Goal: Task Accomplishment & Management: Manage account settings

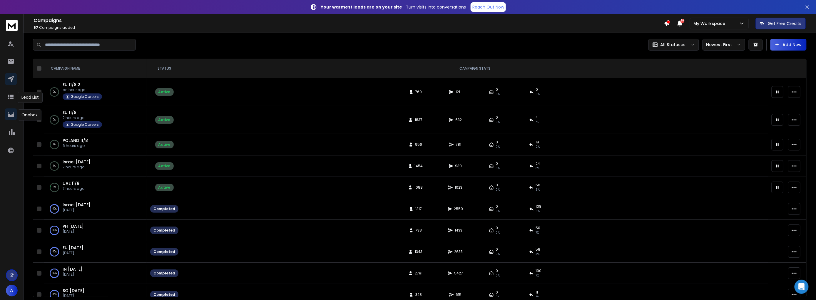
click at [7, 115] on icon at bounding box center [10, 114] width 7 height 7
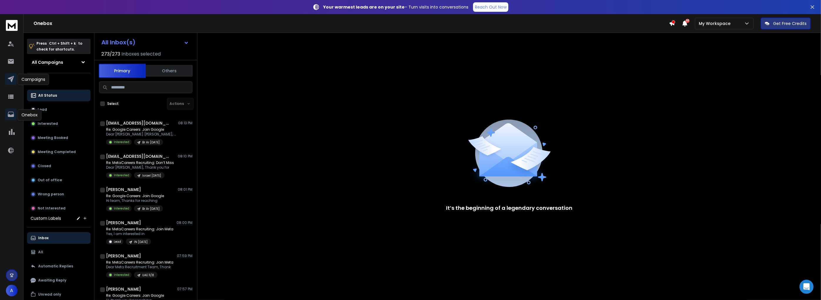
click at [11, 77] on icon at bounding box center [11, 79] width 6 height 6
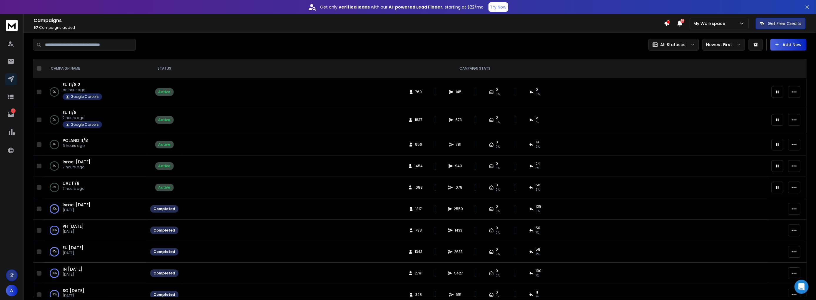
click at [679, 19] on div "50 My Workspace Get Free Credits" at bounding box center [735, 24] width 142 height 12
click at [680, 21] on icon at bounding box center [680, 24] width 6 height 6
click at [339, 36] on div "Campaigns 67 Campaigns Added All Statuses Newest First Add New CAMPAIGN NAME ST…" at bounding box center [420, 168] width 792 height 270
click at [420, 46] on div "Campaigns 67 Campaigns Added All Statuses Newest First Add New" at bounding box center [613, 45] width 387 height 12
click at [483, 47] on div "Campaigns 67 Campaigns Added All Statuses Newest First Add New" at bounding box center [613, 45] width 387 height 12
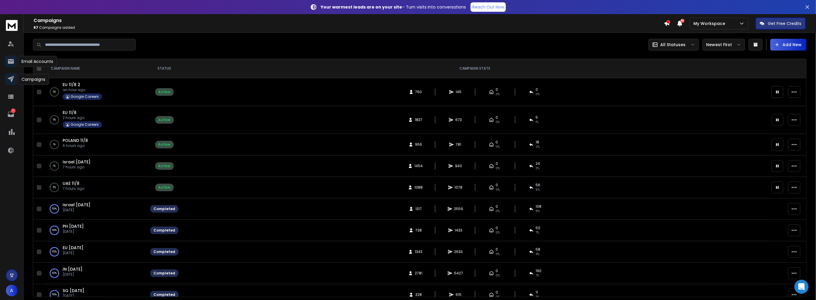
click at [5, 63] on link at bounding box center [11, 62] width 12 height 12
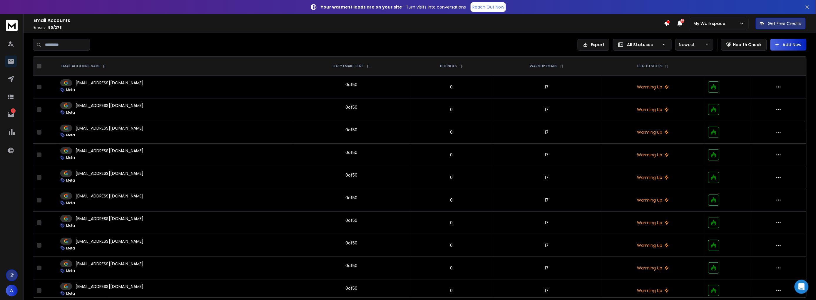
copy p "careersconnectfuture.com"
drag, startPoint x: 150, startPoint y: 107, endPoint x: 213, endPoint y: 35, distance: 95.4
click at [211, 36] on div "Export All Statuses Newest Health Check Add New EMAIL ACCOUNT NAME DAILY EMAILS…" at bounding box center [420, 168] width 792 height 271
click at [213, 35] on div "Export All Statuses Newest Health Check Add New EMAIL ACCOUNT NAME DAILY EMAILS…" at bounding box center [420, 168] width 792 height 271
copy p "careersconnect-source.com"
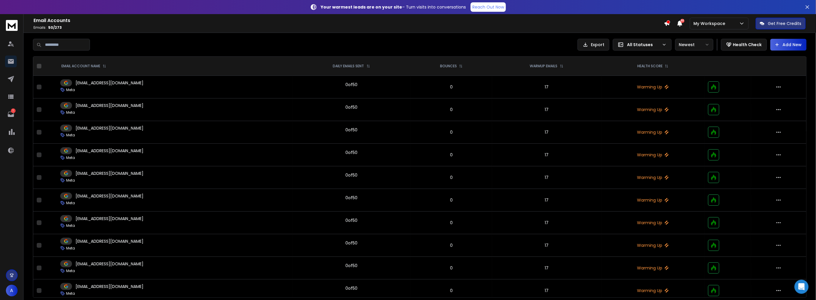
drag, startPoint x: 153, startPoint y: 83, endPoint x: 170, endPoint y: 38, distance: 47.8
click at [170, 39] on div "Export All Statuses Newest Health Check Add New EMAIL ACCOUNT NAME DAILY EMAILS…" at bounding box center [420, 168] width 774 height 259
drag, startPoint x: 170, startPoint y: 38, endPoint x: 312, endPoint y: 0, distance: 147.1
click at [170, 39] on div at bounding box center [303, 45] width 541 height 12
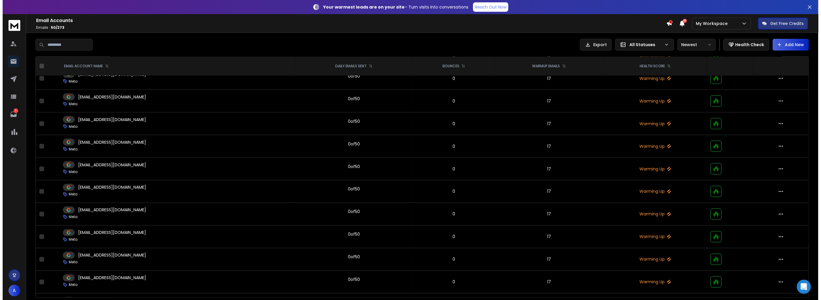
scroll to position [490, 0]
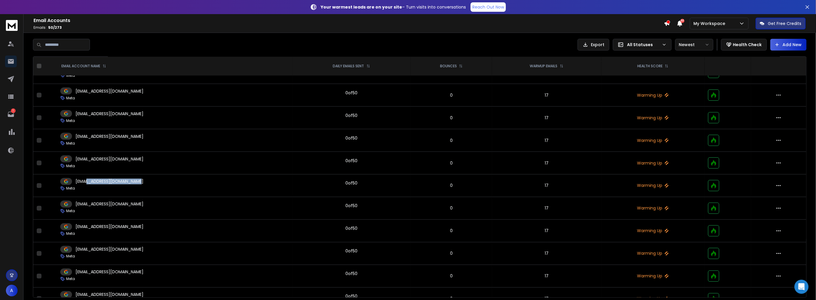
copy p "careersconnectteam.com"
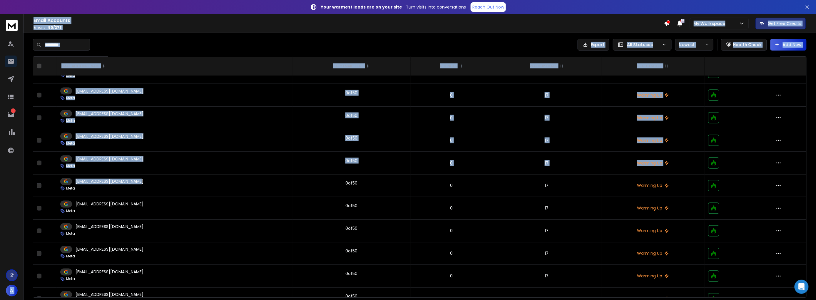
drag, startPoint x: 136, startPoint y: 183, endPoint x: 10, endPoint y: 193, distance: 126.8
click at [10, 193] on div "1 A Email Accounts Emails : 50 / 273 50 My Workspace Get Free Credits Export Al…" at bounding box center [408, 158] width 816 height 289
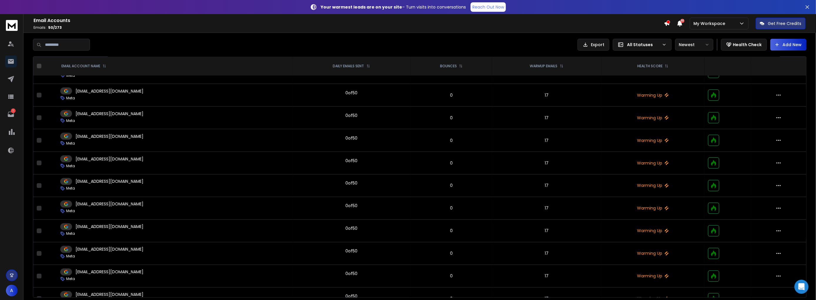
click at [10, 193] on div "1 A" at bounding box center [12, 158] width 24 height 288
click at [8, 116] on icon at bounding box center [11, 114] width 6 height 5
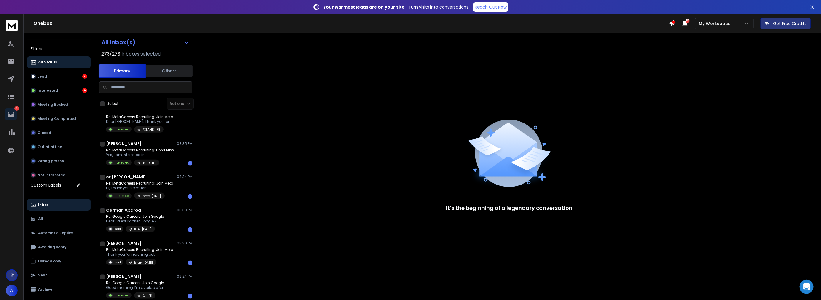
scroll to position [653, 0]
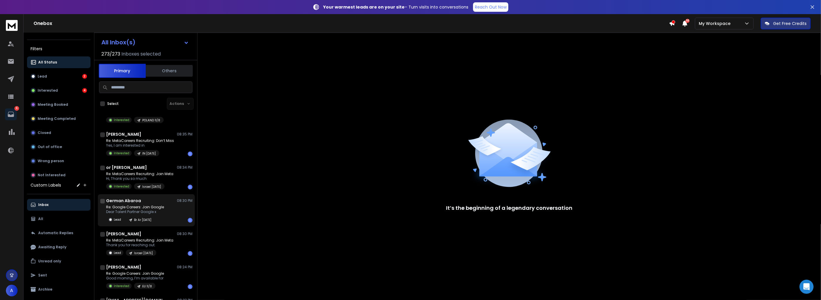
click at [131, 206] on p "Re: Google Careers: Join Google" at bounding box center [135, 207] width 58 height 5
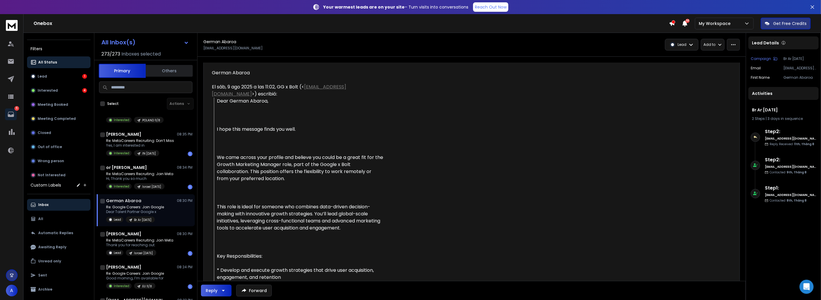
scroll to position [228, 0]
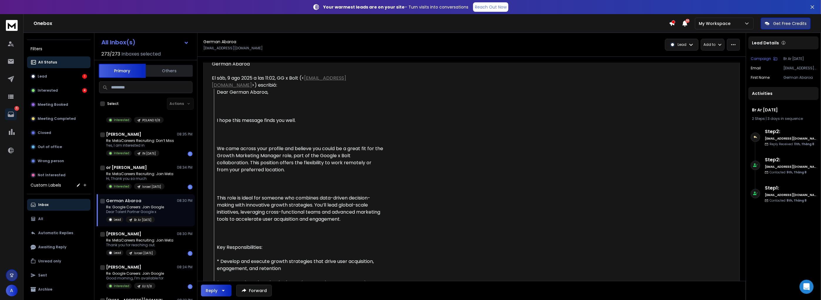
click at [735, 47] on icon "button" at bounding box center [733, 44] width 5 height 5
click at [706, 57] on div "Mark as unread" at bounding box center [716, 58] width 39 height 6
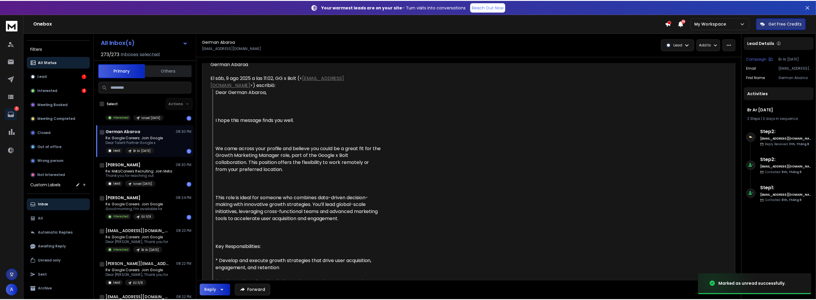
scroll to position [751, 0]
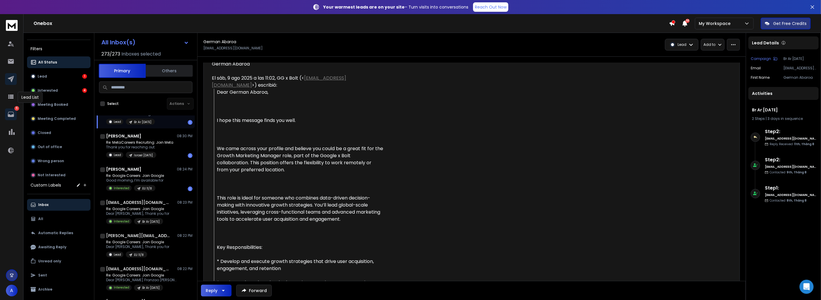
click at [10, 81] on icon at bounding box center [10, 79] width 7 height 7
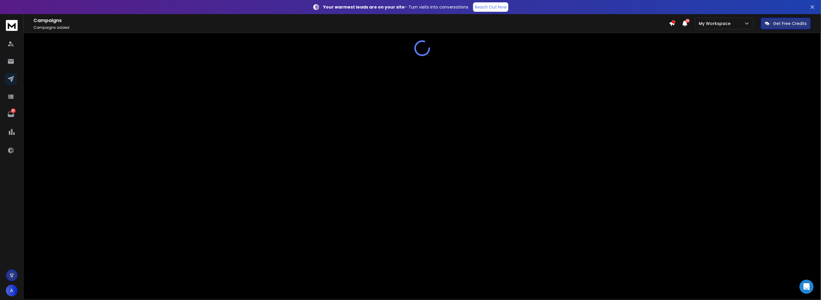
click at [434, 32] on div "Campaigns Campaigns added 50 My Workspace Get Free Credits" at bounding box center [410, 23] width 821 height 19
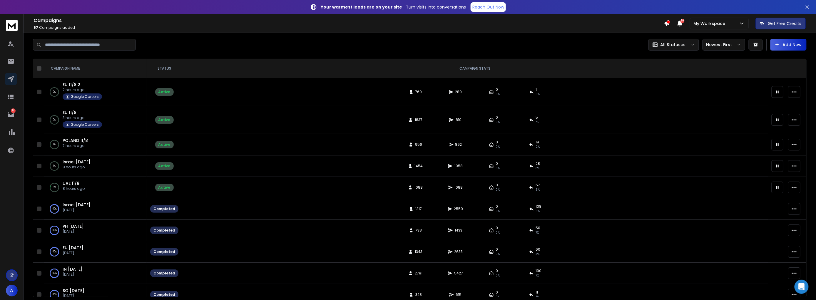
click at [401, 30] on div "Campaigns 67 Campaigns added 50 My Workspace Get Free Credits" at bounding box center [408, 23] width 816 height 19
click at [237, 46] on div at bounding box center [226, 45] width 387 height 12
click at [13, 117] on icon at bounding box center [11, 114] width 6 height 5
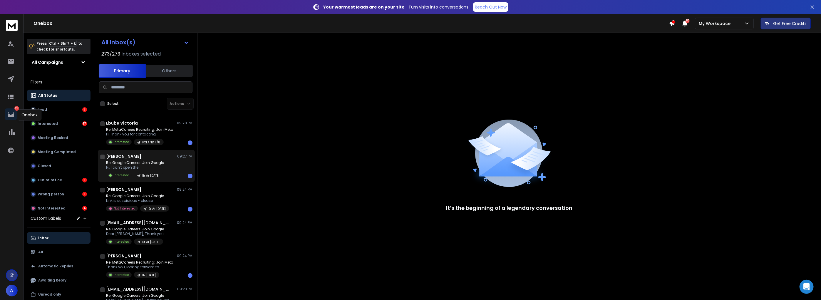
click at [153, 165] on p "Hi, I can’t open the" at bounding box center [135, 167] width 58 height 5
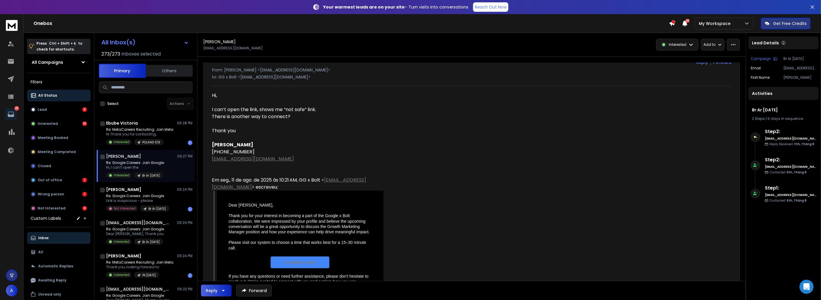
scroll to position [33, 0]
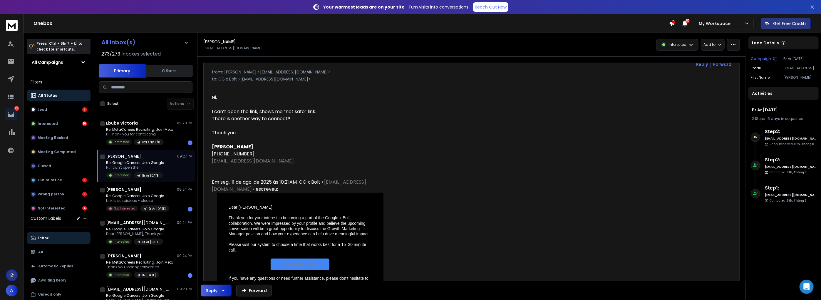
click at [301, 271] on div at bounding box center [300, 272] width 143 height 5
click at [298, 267] on link "Schedule a Call" at bounding box center [300, 265] width 59 height 12
drag, startPoint x: 240, startPoint y: 132, endPoint x: 206, endPoint y: 96, distance: 49.9
click at [206, 96] on div "Re: Google Careers: Join Google as a Growth Marketing Manager 11 August 2025 : …" at bounding box center [471, 226] width 537 height 364
copy div "Hi, I can’t open the link, shows me “not safe” link. There is another way to co…"
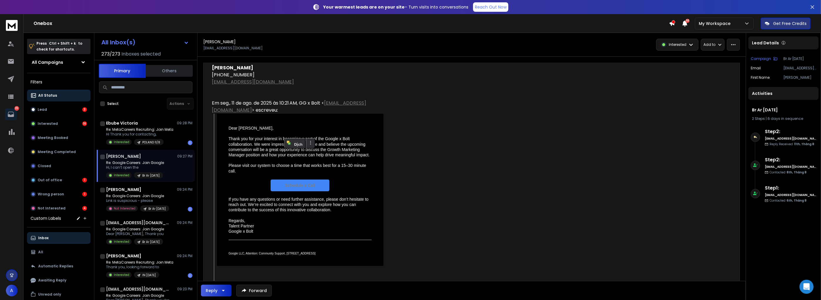
scroll to position [130, 0]
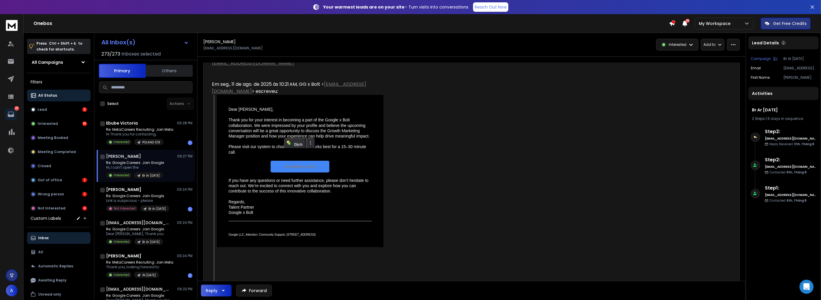
click at [424, 148] on div "Re: Google Careers: Join Google as a Growth Marketing Manager 11 August 2025 : …" at bounding box center [472, 128] width 520 height 346
click at [296, 165] on link "Schedule a Call" at bounding box center [300, 167] width 59 height 12
click at [736, 44] on button "button" at bounding box center [733, 45] width 13 height 12
click at [715, 56] on div "Mark as unread" at bounding box center [716, 58] width 39 height 6
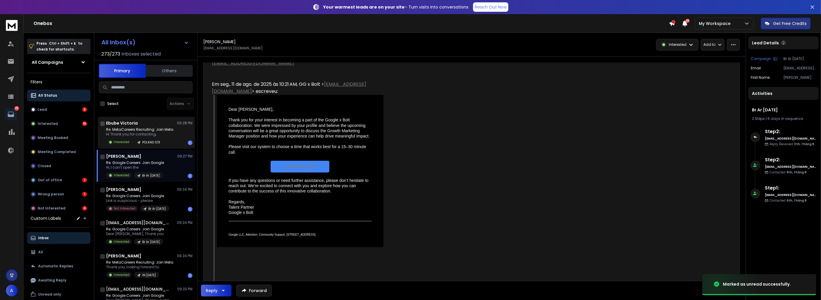
click at [150, 135] on p "Hi Thank you for contacting," at bounding box center [139, 134] width 67 height 5
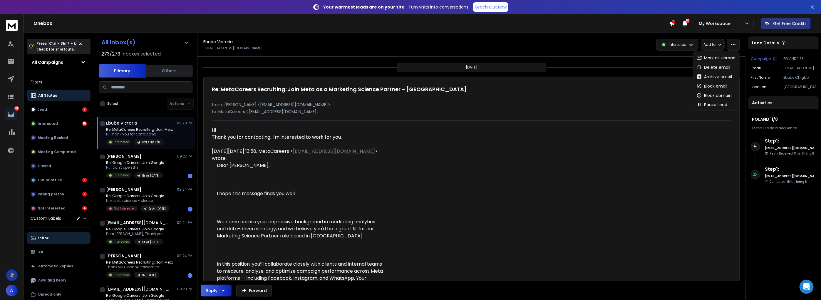
click at [733, 43] on icon "button" at bounding box center [733, 44] width 5 height 5
click at [704, 56] on div "Mark as unread" at bounding box center [716, 58] width 39 height 6
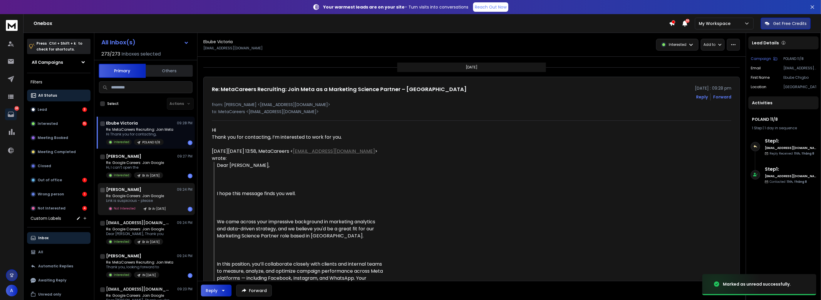
click at [133, 199] on p "Link is suspicious - please" at bounding box center [137, 200] width 63 height 5
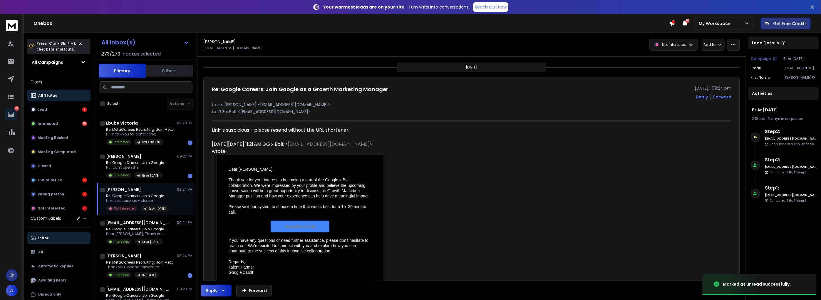
click at [254, 131] on div "Link is suspicious - please resend without the URL shortener." at bounding box center [298, 130] width 172 height 7
copy div "-"
click at [733, 41] on button "button" at bounding box center [733, 45] width 13 height 12
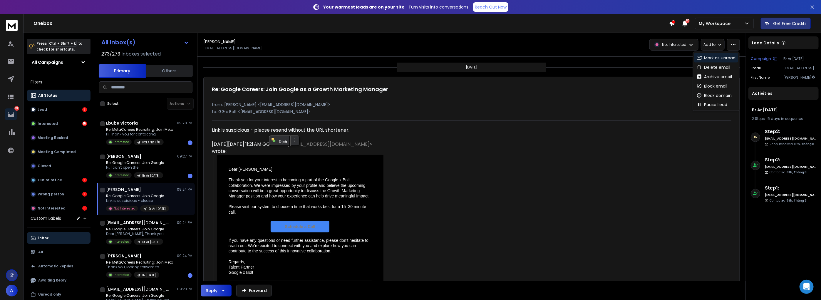
click at [719, 58] on div "Mark as unread" at bounding box center [716, 58] width 39 height 6
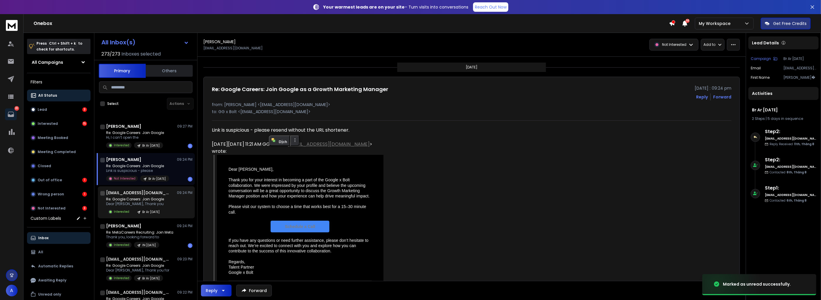
scroll to position [33, 0]
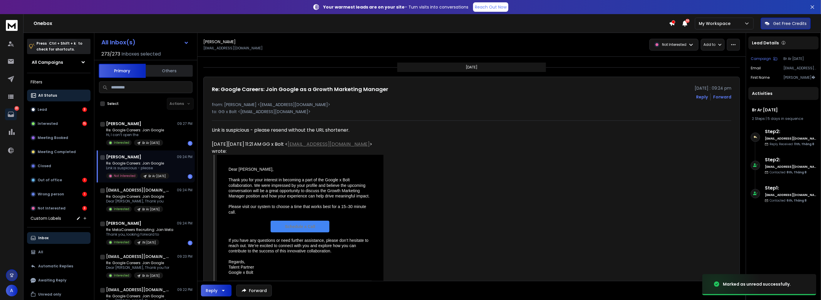
click at [222, 47] on p "mceelestel@gmail.com" at bounding box center [232, 48] width 59 height 5
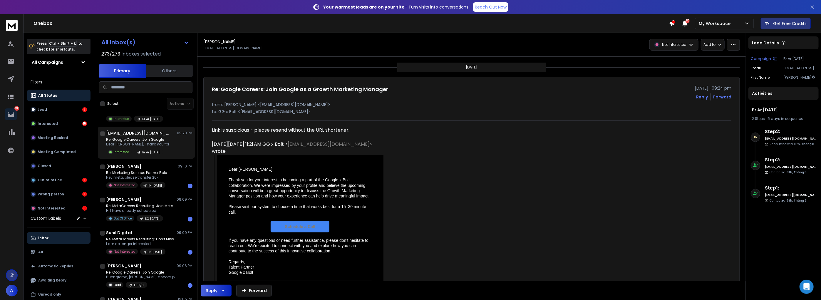
scroll to position [392, 0]
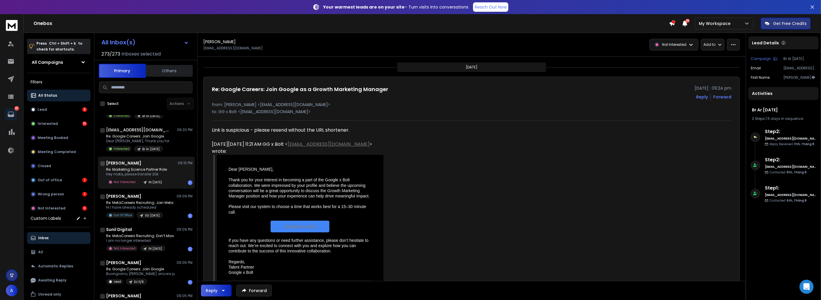
click at [148, 173] on p "Hey meta, please transfer 20k" at bounding box center [136, 174] width 61 height 5
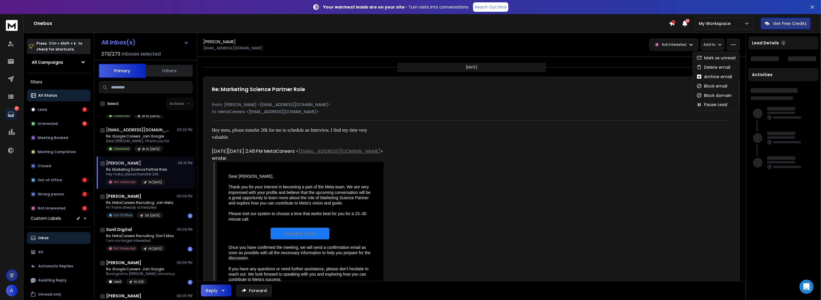
click at [734, 47] on button "button" at bounding box center [733, 45] width 13 height 12
click at [721, 58] on div "Mark as unread" at bounding box center [716, 58] width 39 height 6
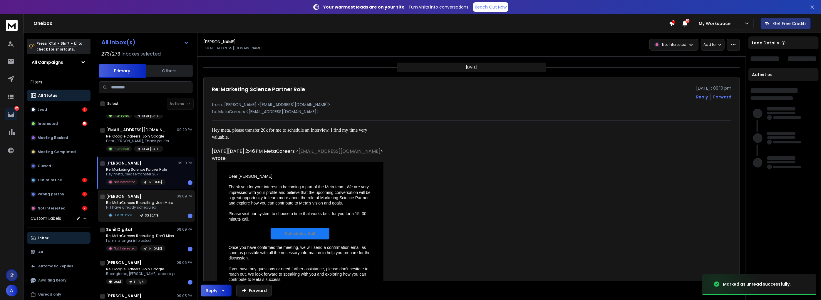
click at [131, 202] on p "Re: MetaCareers Recruiting: Join Meta" at bounding box center [139, 202] width 67 height 5
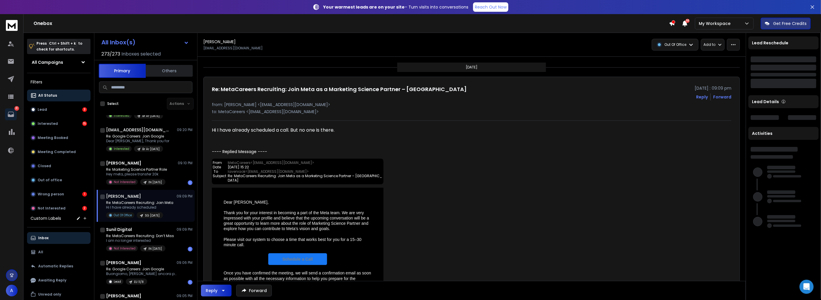
click at [734, 46] on icon "button" at bounding box center [733, 44] width 5 height 5
click at [722, 59] on div "Mark as unread" at bounding box center [716, 58] width 39 height 6
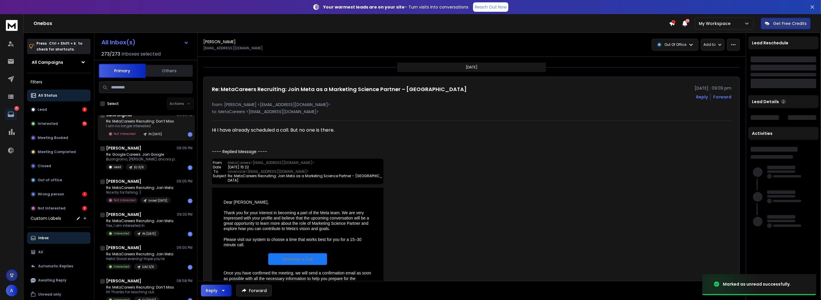
scroll to position [522, 0]
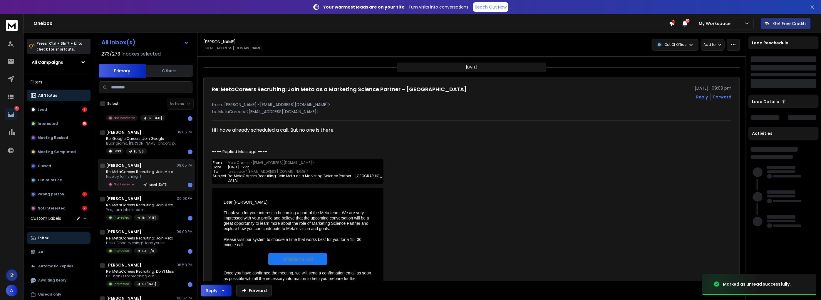
click at [163, 175] on p "Nice try for fishing :)" at bounding box center [139, 176] width 67 height 5
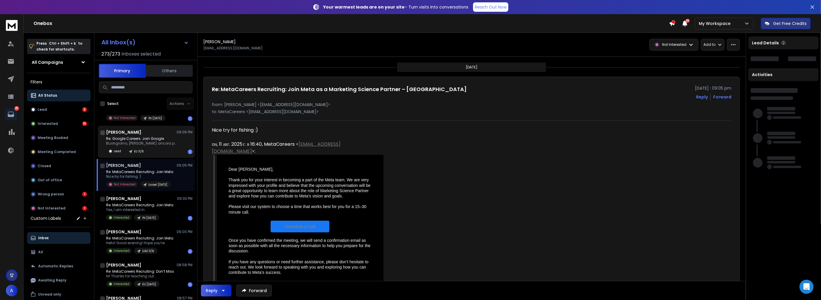
click at [157, 146] on div "Re: Google Careers: Join Google Buongiorno, Vi ringrazio ancora per Lead EU 11/8" at bounding box center [141, 145] width 71 height 18
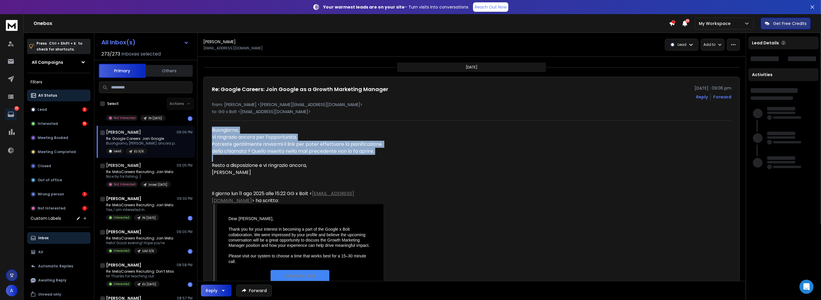
drag, startPoint x: 210, startPoint y: 132, endPoint x: 392, endPoint y: 157, distance: 183.4
click at [392, 157] on div "Re: Google Careers: Join Google as a Growth Marketing Manager 11 August 2025 : …" at bounding box center [471, 248] width 537 height 342
copy div "Buongiorno, Vi ringrazio ancora per l’opportunità, Potreste gentilmente rinviar…"
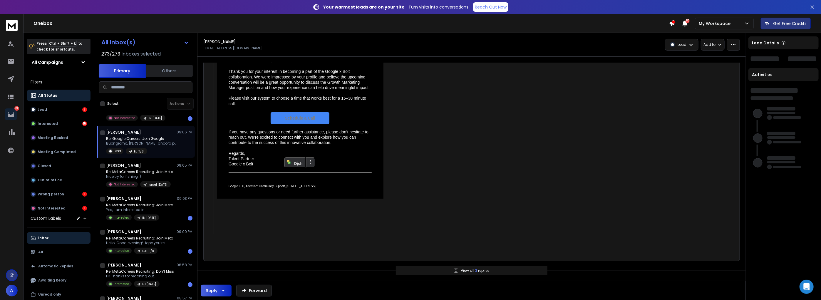
scroll to position [166, 0]
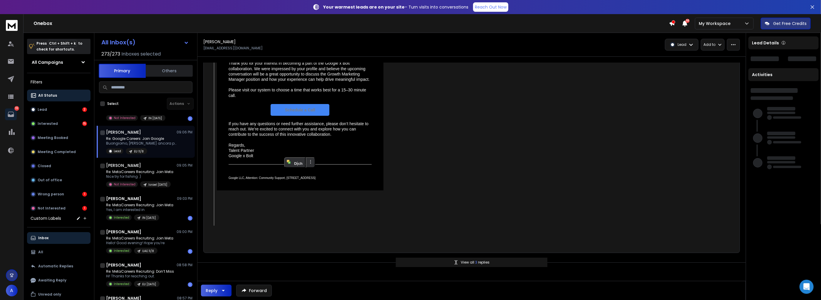
click at [451, 260] on div "View all 3 replies" at bounding box center [472, 262] width 152 height 9
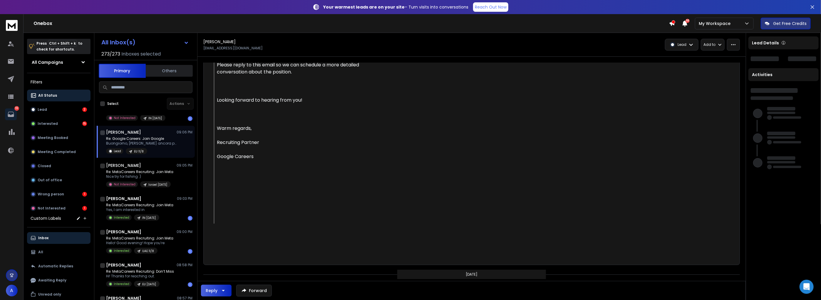
scroll to position [1244, 0]
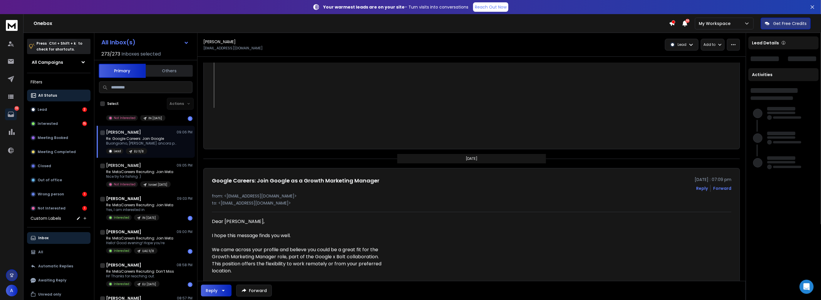
click at [737, 47] on button "button" at bounding box center [733, 45] width 13 height 12
click at [715, 58] on div "Mark as unread" at bounding box center [716, 58] width 39 height 6
click at [147, 139] on p "Re: Google Careers: Join Google" at bounding box center [141, 138] width 71 height 5
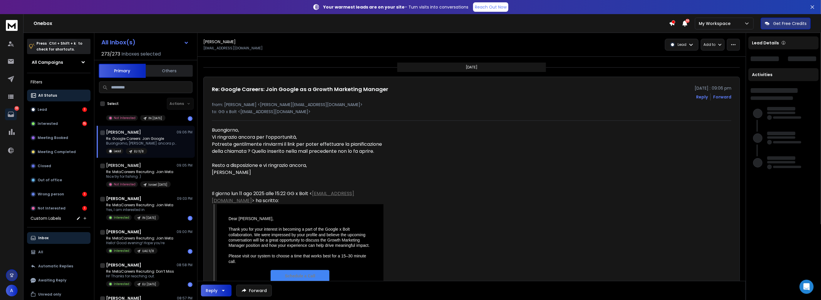
click at [228, 48] on p "nicola.armenti98@gmail.com" at bounding box center [232, 48] width 59 height 5
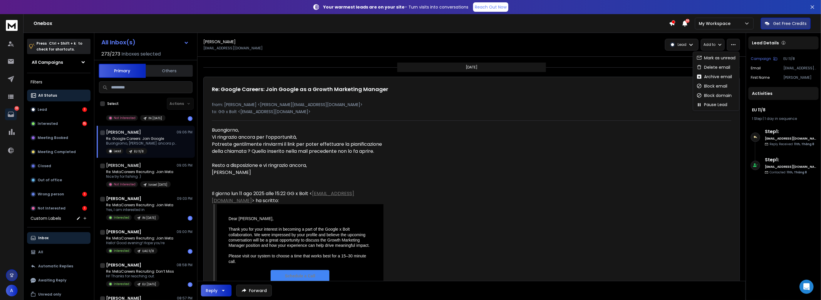
click at [735, 43] on icon "button" at bounding box center [733, 44] width 5 height 5
click at [719, 56] on div "Mark as unread" at bounding box center [716, 58] width 39 height 6
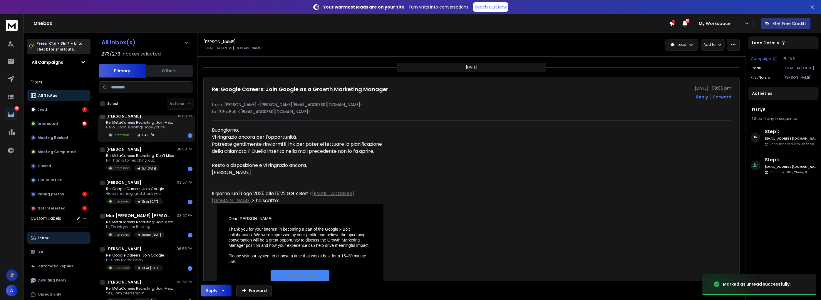
scroll to position [653, 0]
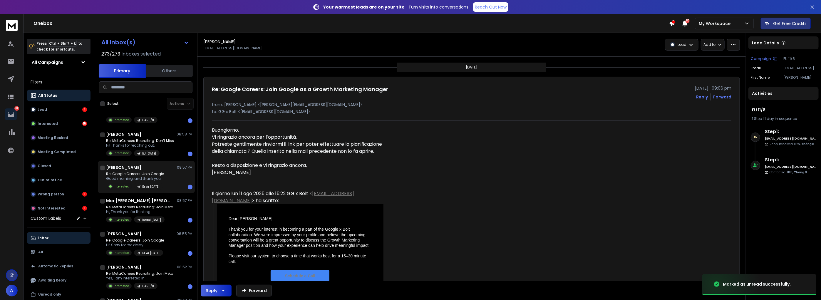
click at [137, 186] on icon at bounding box center [139, 186] width 5 height 5
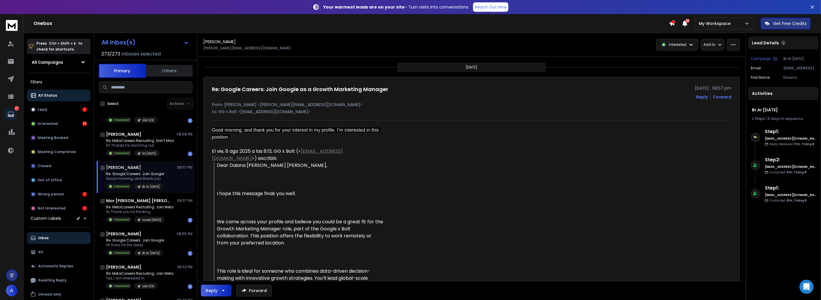
click at [735, 44] on icon "button" at bounding box center [733, 44] width 5 height 5
click at [720, 56] on div "Mark as unread" at bounding box center [716, 58] width 39 height 6
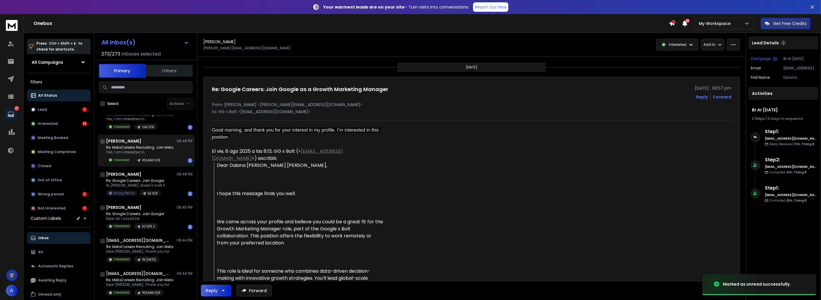
scroll to position [816, 0]
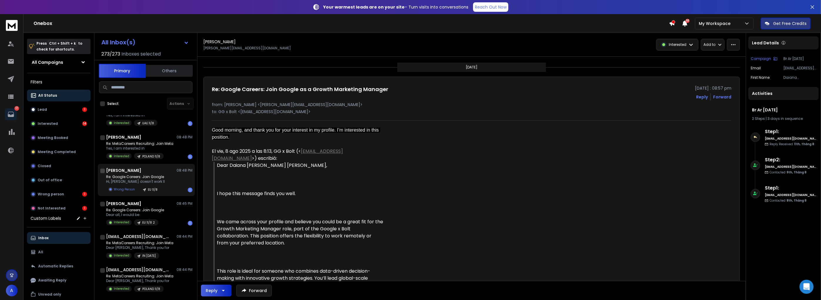
click at [145, 181] on p "Hi, link doesn't work Il" at bounding box center [135, 181] width 59 height 5
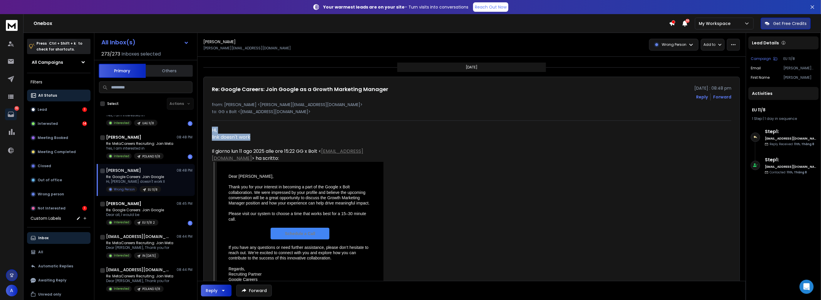
drag, startPoint x: 252, startPoint y: 138, endPoint x: 203, endPoint y: 131, distance: 49.0
click at [203, 131] on div "Re: Google Careers: Join Google as a Growth Marketing Manager 11 August 2025 : …" at bounding box center [471, 230] width 537 height 307
copy div "Hi, link doesn't work"
click at [300, 233] on link "Schedule a Call" at bounding box center [300, 234] width 59 height 12
click at [226, 46] on p "leonardo.geronzi@gmail.com" at bounding box center [247, 48] width 88 height 5
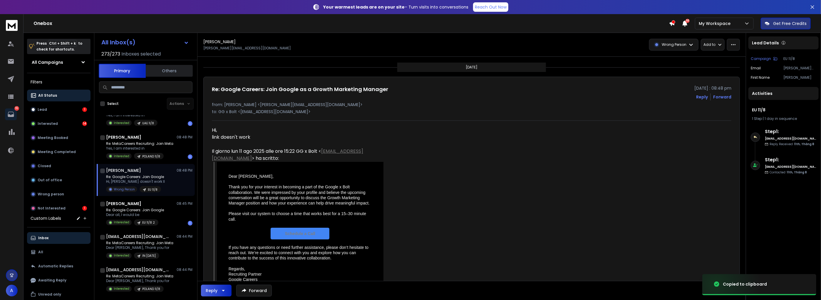
click at [739, 45] on button "button" at bounding box center [733, 45] width 13 height 12
click at [722, 56] on div "Mark as unread" at bounding box center [716, 58] width 39 height 6
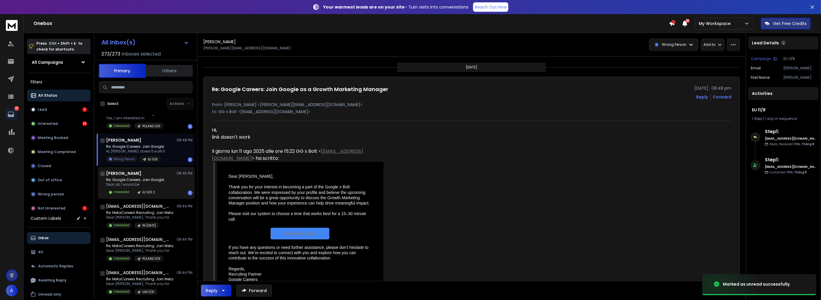
scroll to position [849, 0]
click at [143, 179] on p "Re: Google Careers: Join Google" at bounding box center [135, 177] width 58 height 5
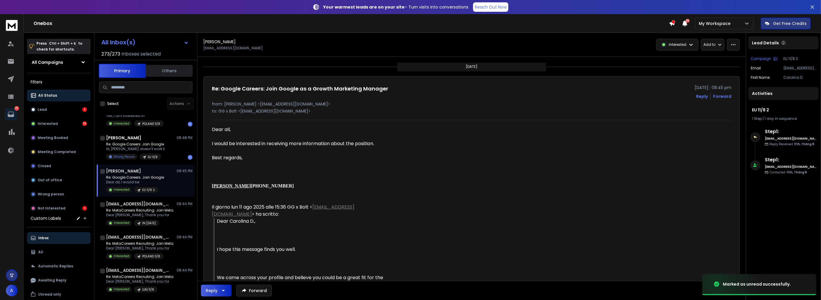
scroll to position [0, 0]
click at [733, 43] on icon "button" at bounding box center [733, 44] width 5 height 5
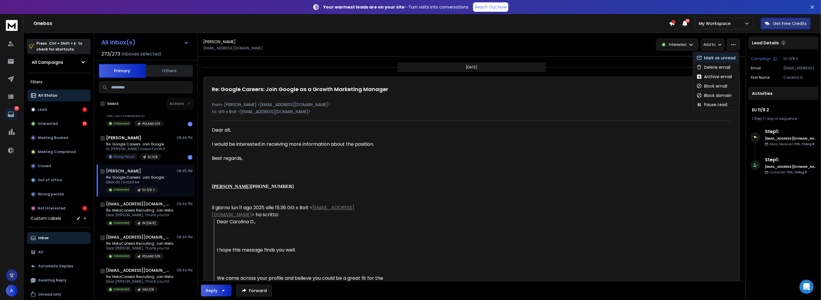
click at [715, 57] on div "Mark as unread" at bounding box center [716, 58] width 39 height 6
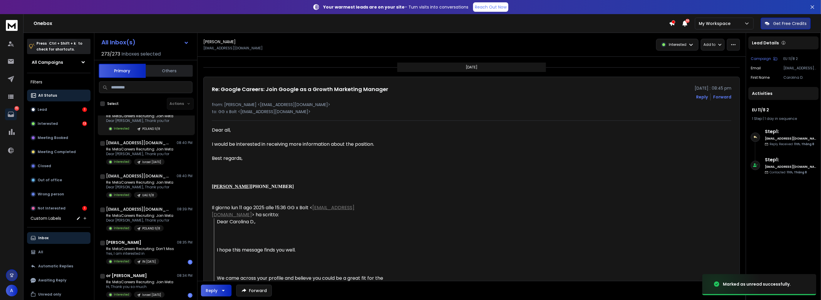
scroll to position [1506, 0]
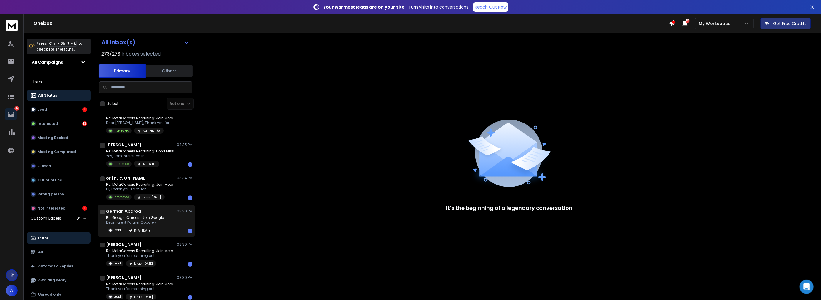
click at [145, 218] on p "Re: Google Careers: Join Google" at bounding box center [135, 217] width 58 height 5
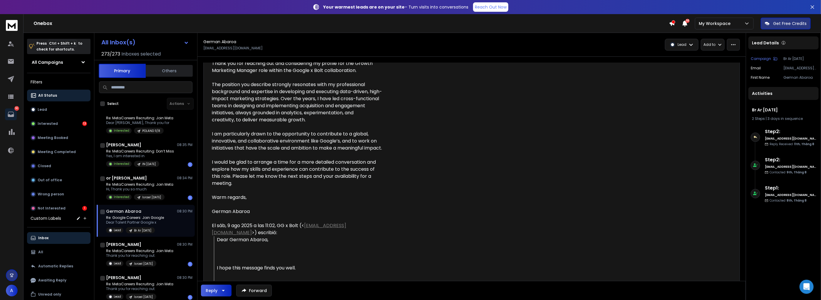
scroll to position [196, 0]
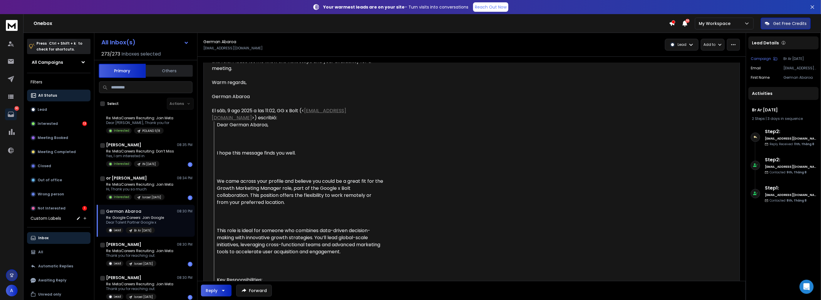
click at [729, 45] on button "button" at bounding box center [733, 45] width 13 height 12
click at [718, 58] on div "Mark as unread" at bounding box center [716, 58] width 39 height 6
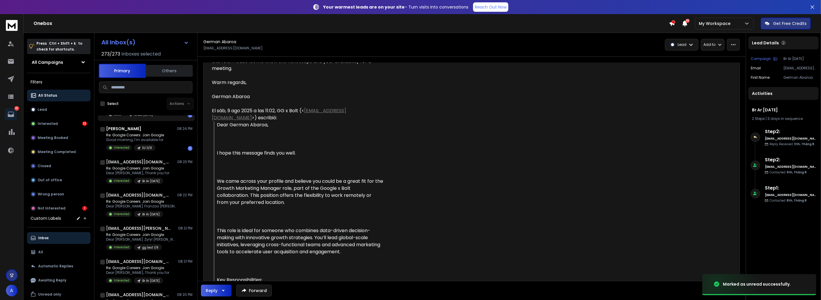
scroll to position [1702, 0]
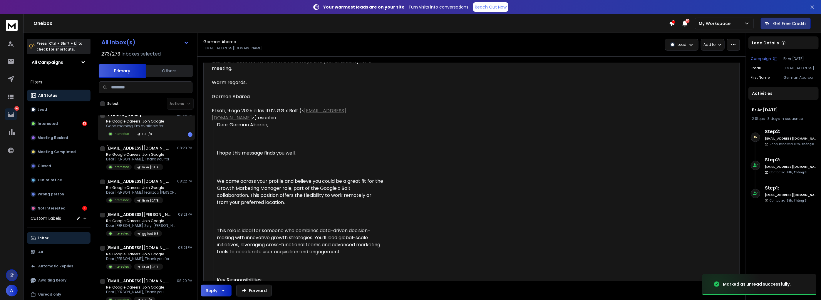
click at [137, 133] on icon at bounding box center [139, 133] width 5 height 5
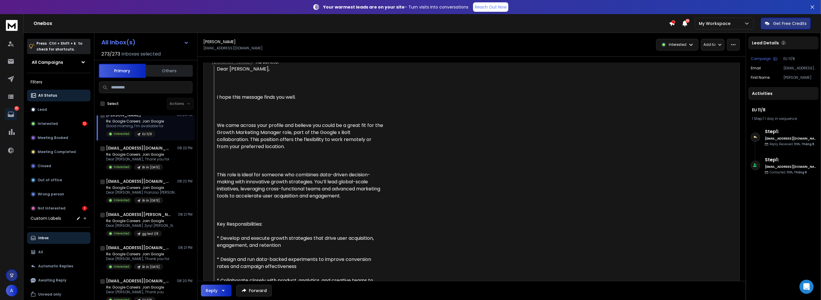
scroll to position [130, 0]
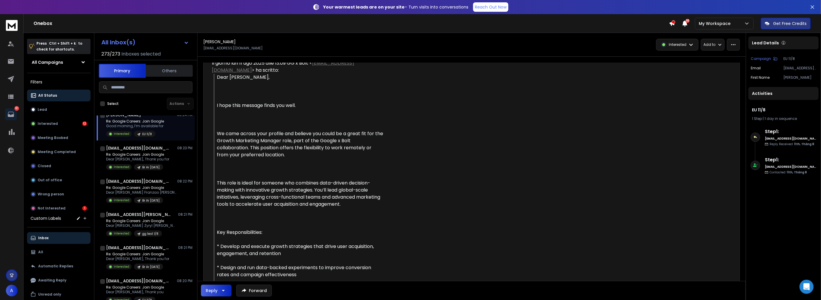
click at [734, 46] on icon "button" at bounding box center [733, 44] width 5 height 5
click at [723, 55] on div "Mark as unread" at bounding box center [716, 58] width 39 height 6
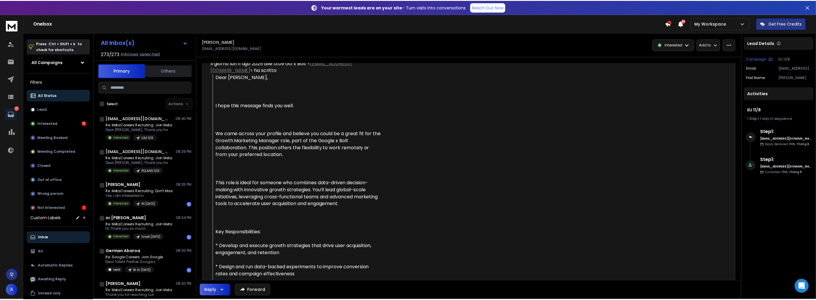
scroll to position [0, 0]
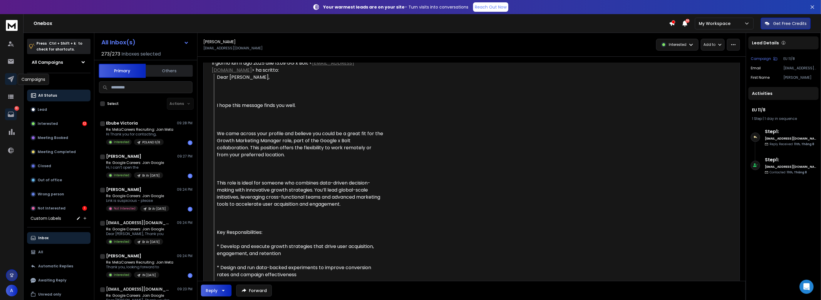
click at [11, 77] on icon at bounding box center [11, 79] width 6 height 6
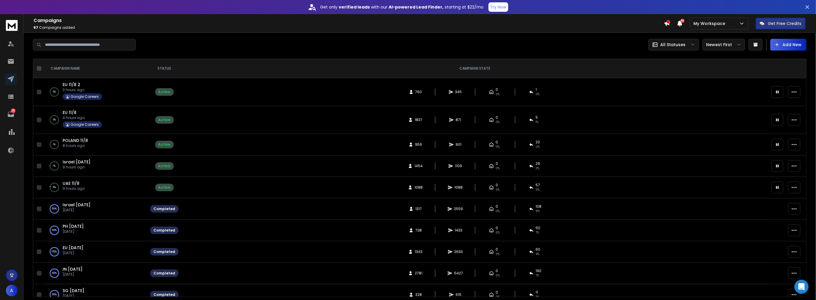
click at [468, 39] on div "Campaigns 67 Campaigns Added All Statuses Newest First Add New" at bounding box center [613, 45] width 387 height 12
